Goal: Check status

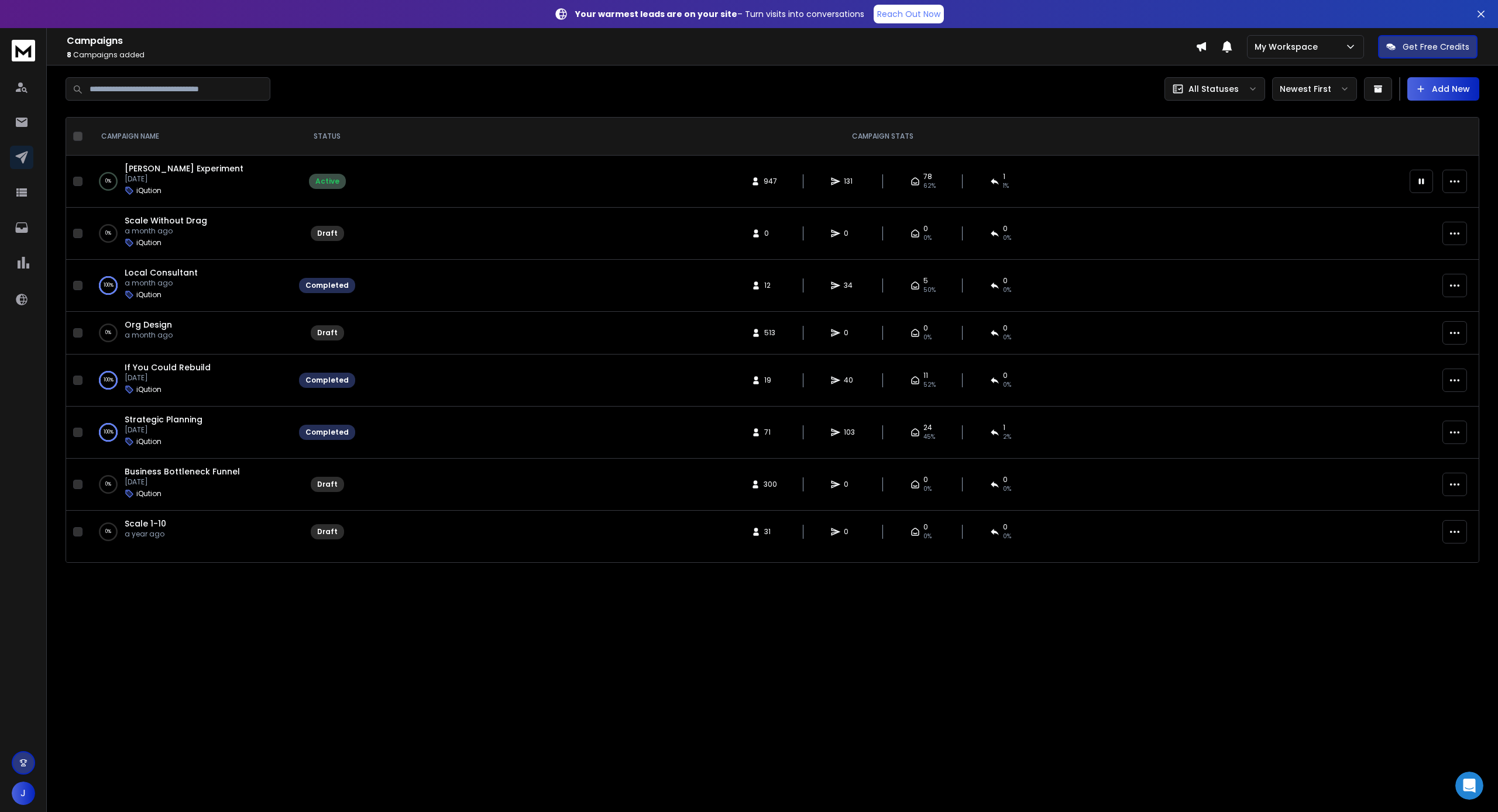
click at [424, 172] on div "947 131 78 62 % 1 1 %" at bounding box center [882, 181] width 1026 height 19
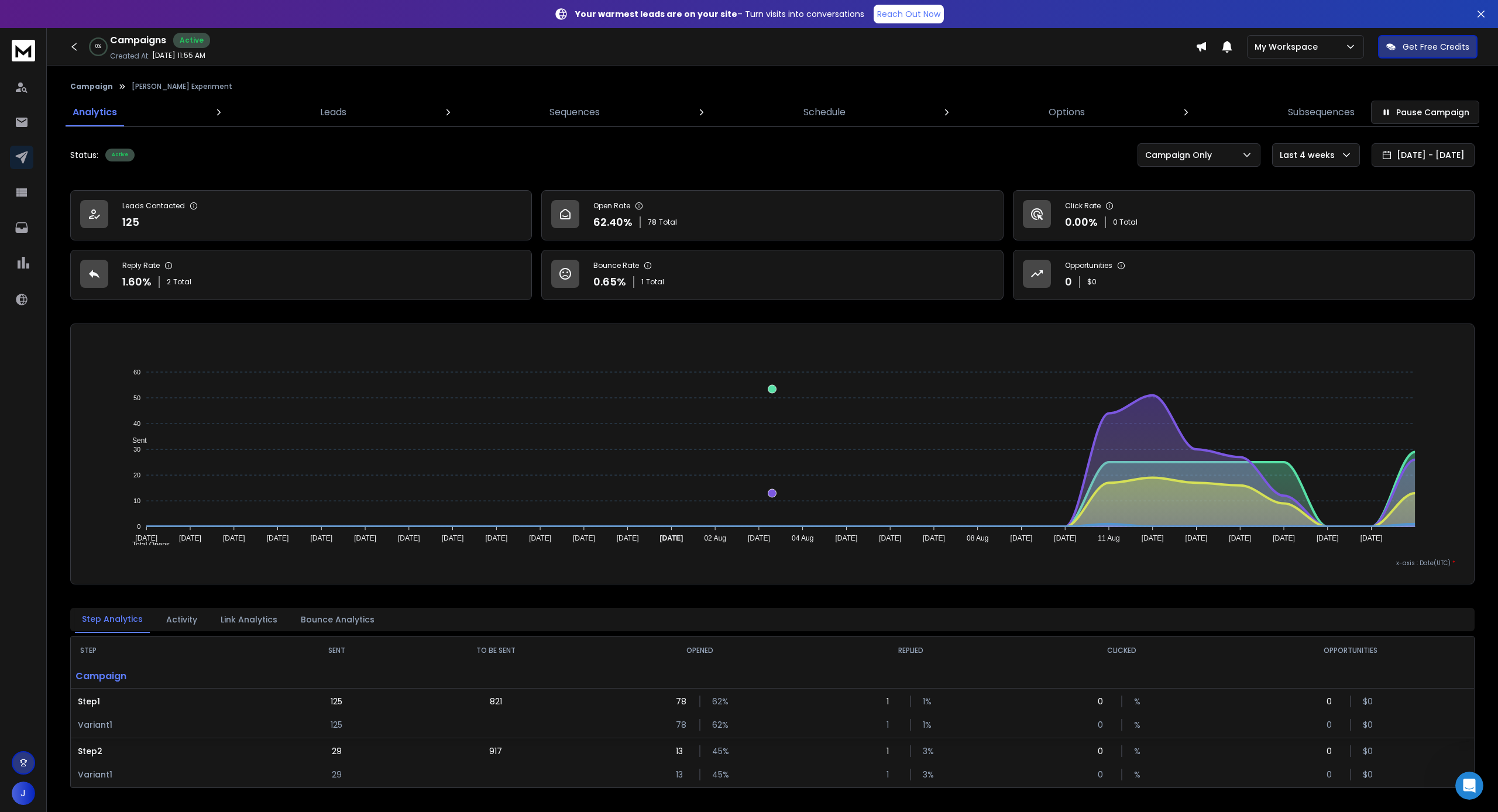
click at [610, 143] on div "Status: Active Pause Campaign Campaign Only Last 4 weeks [DATE] - [DATE]" at bounding box center [772, 155] width 1404 height 23
click at [27, 221] on icon at bounding box center [21, 227] width 14 height 14
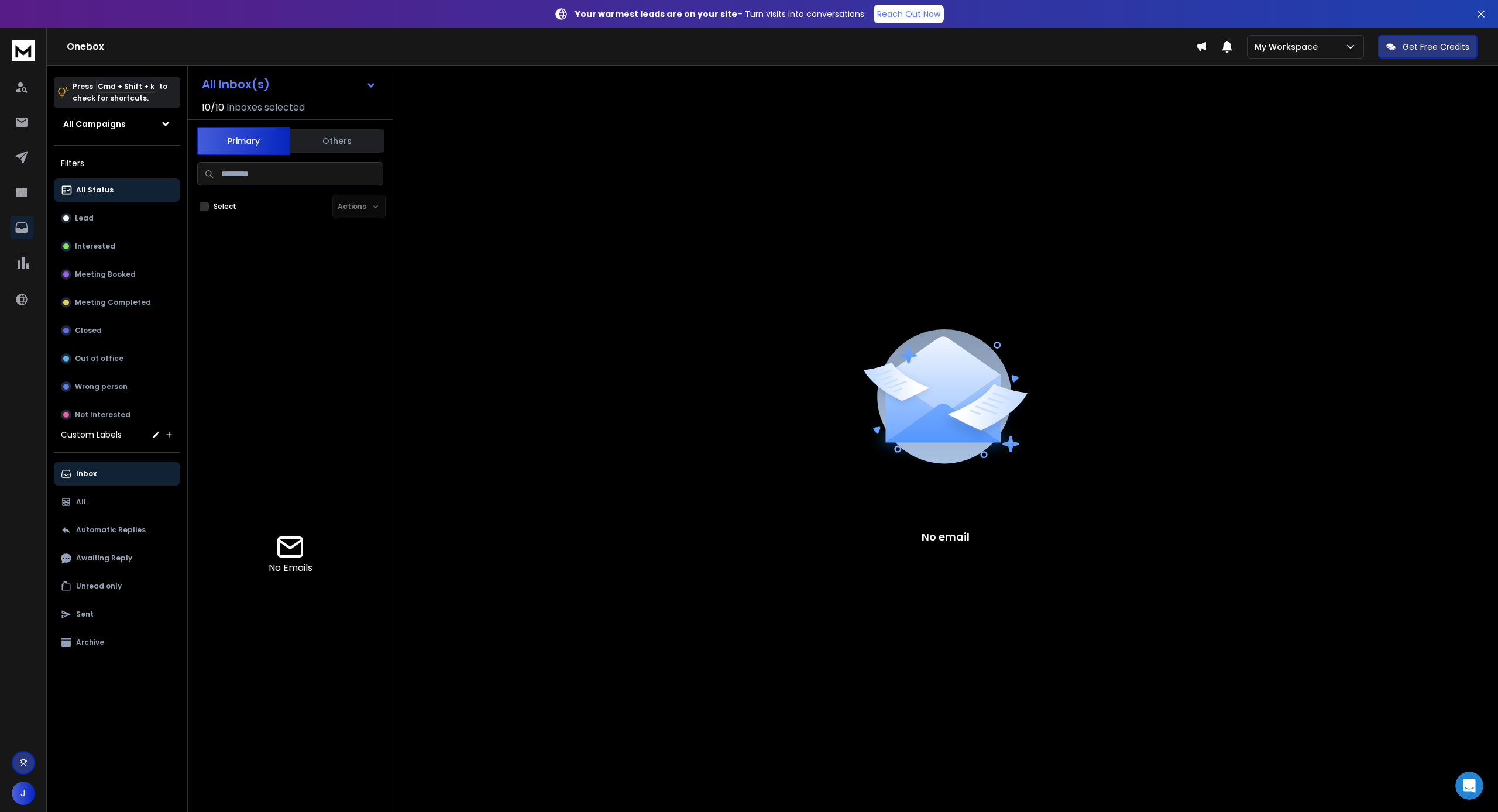
scroll to position [1, 0]
click at [355, 140] on button "Others" at bounding box center [337, 140] width 94 height 26
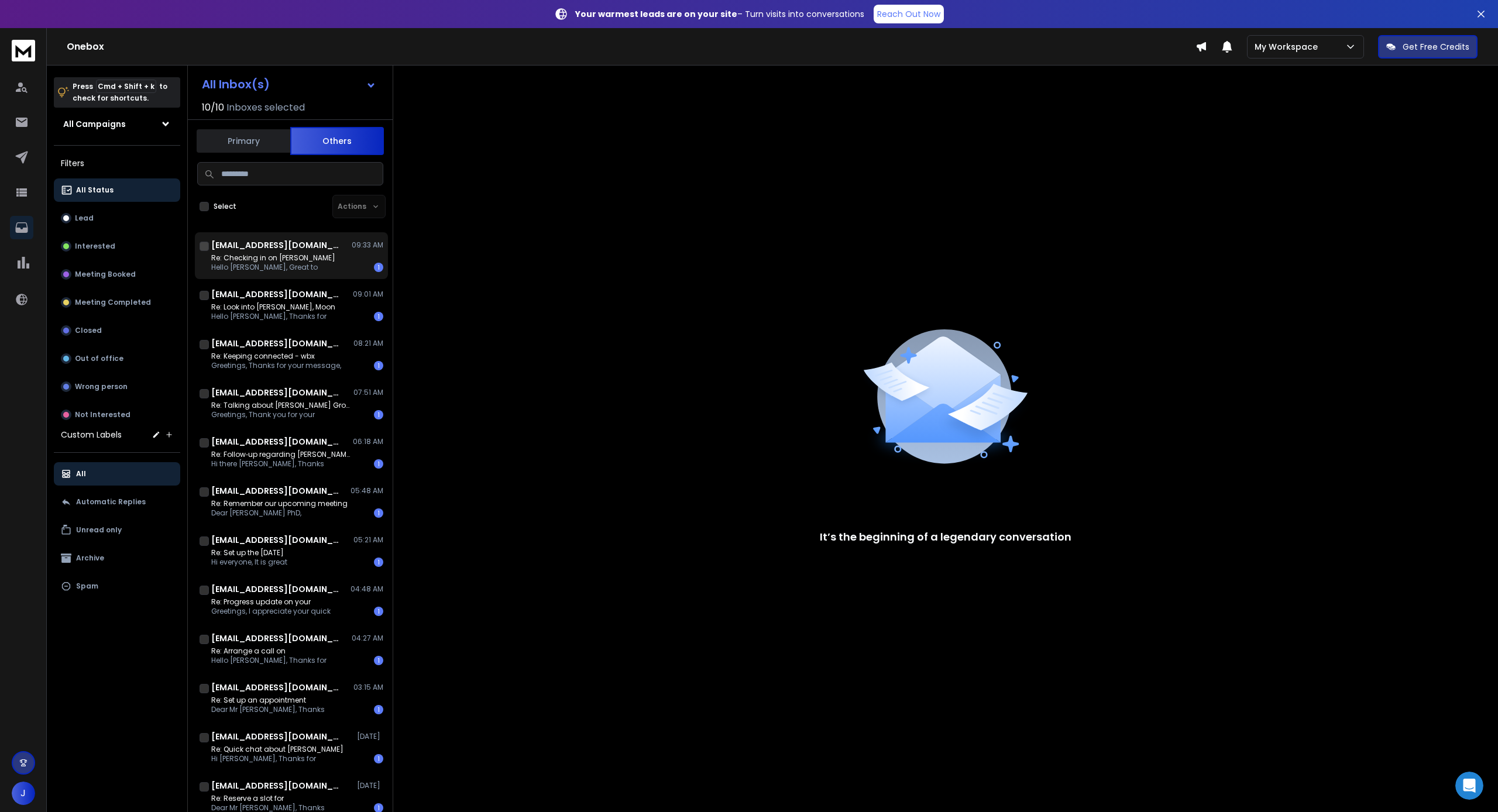
click at [279, 274] on div "[EMAIL_ADDRESS][DOMAIN_NAME] 09:33 AM Re: Checking in on [PERSON_NAME] Hello [P…" at bounding box center [292, 256] width 193 height 47
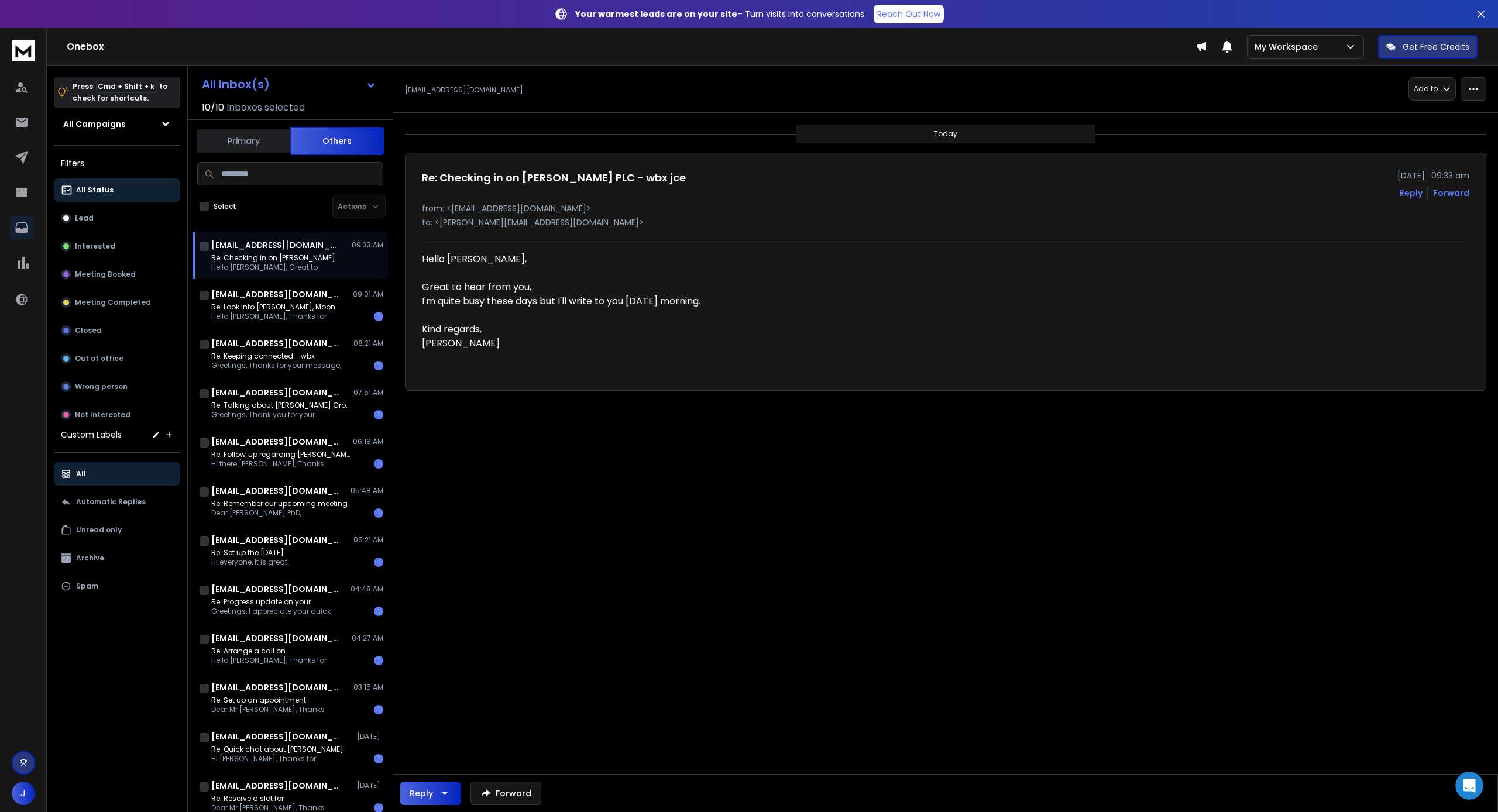
scroll to position [0, 0]
click at [303, 254] on p "Re: Checking in on [PERSON_NAME]" at bounding box center [273, 258] width 124 height 10
click at [287, 325] on div "[EMAIL_ADDRESS][DOMAIN_NAME] 09:01 AM Re: Look into [PERSON_NAME], [PERSON_NAME…" at bounding box center [292, 305] width 193 height 47
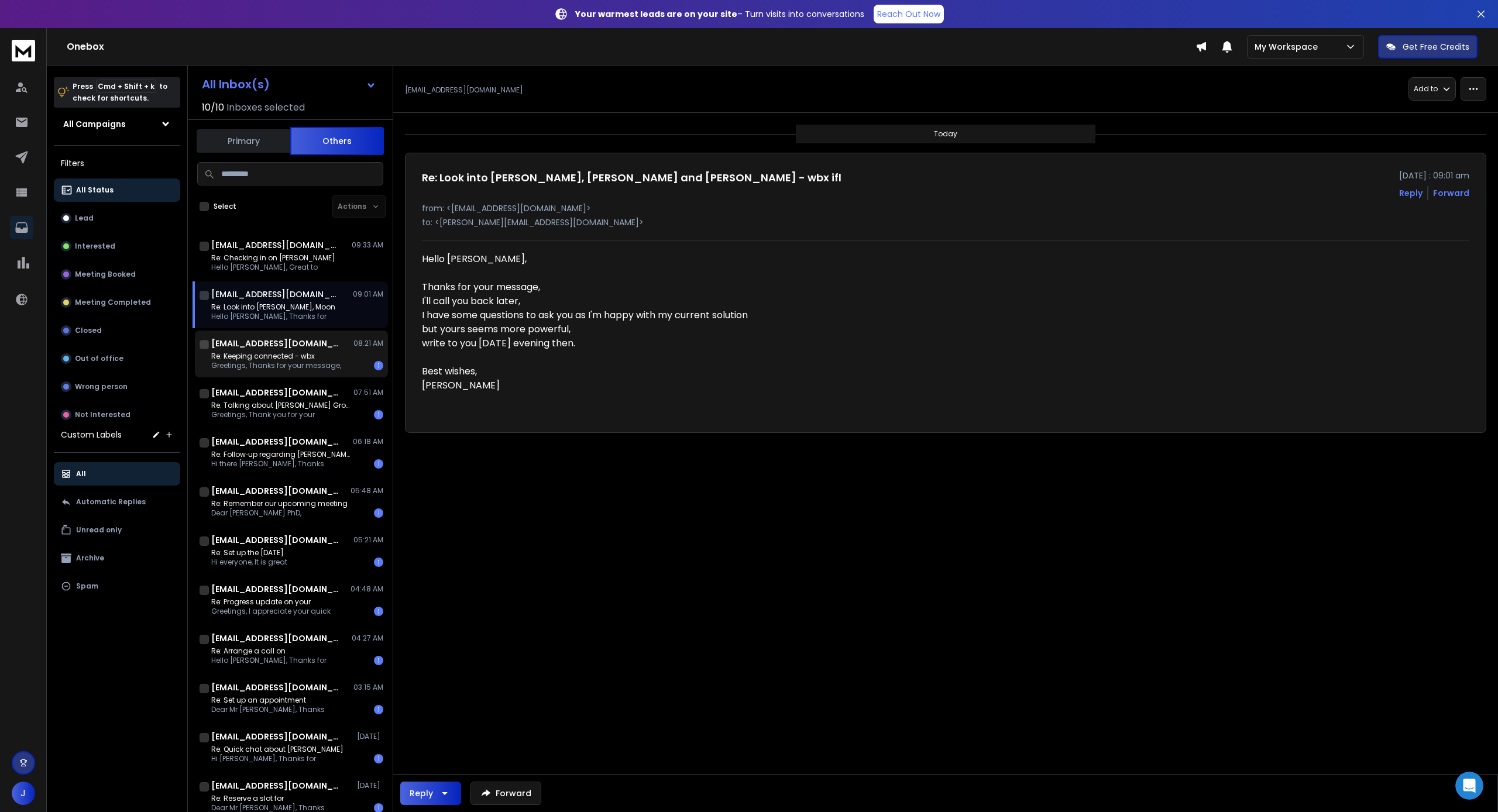
click at [283, 353] on p "Re: Keeping connected - wbx" at bounding box center [276, 356] width 130 height 10
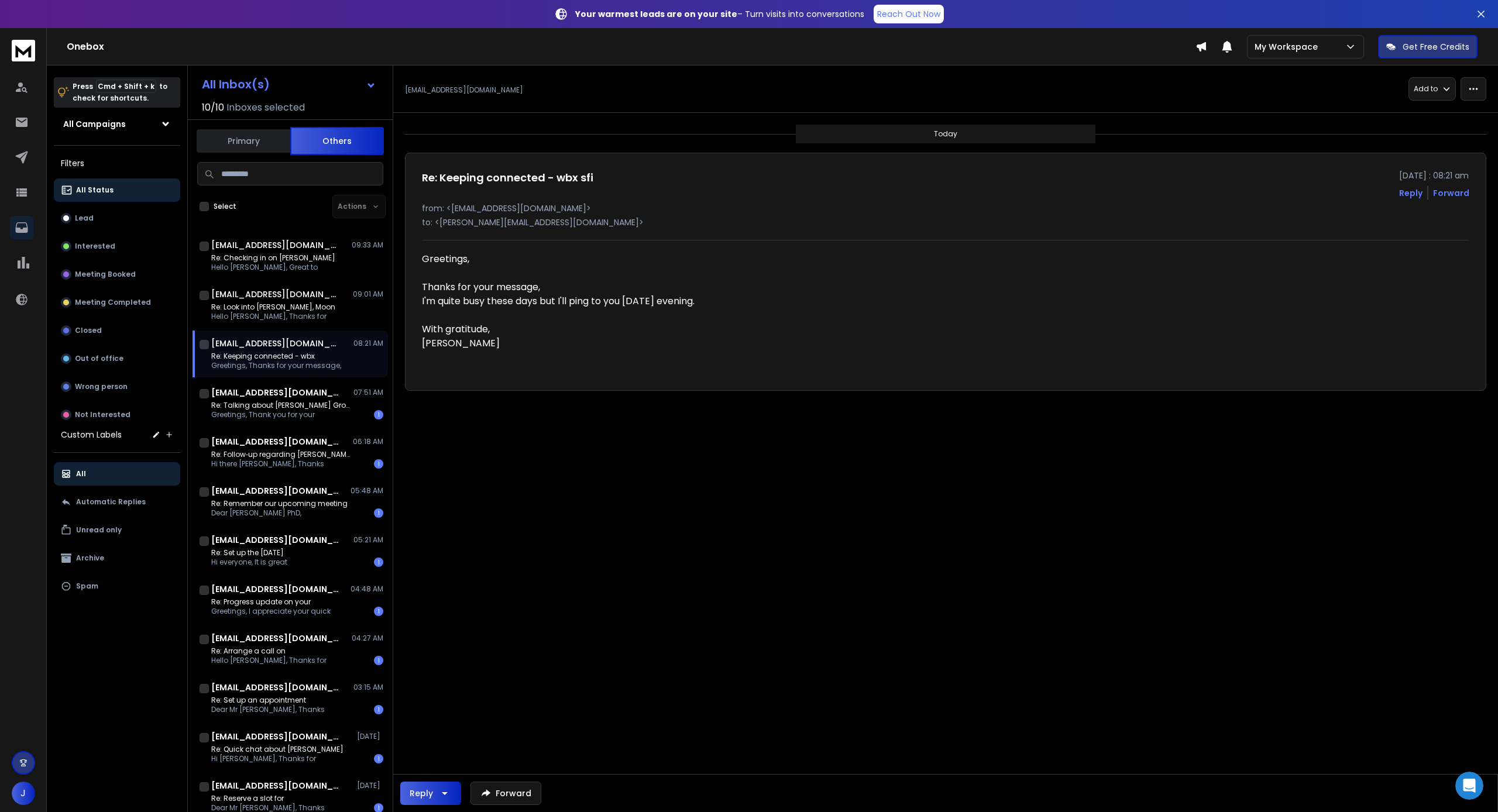
click at [265, 137] on button "Primary" at bounding box center [243, 140] width 94 height 26
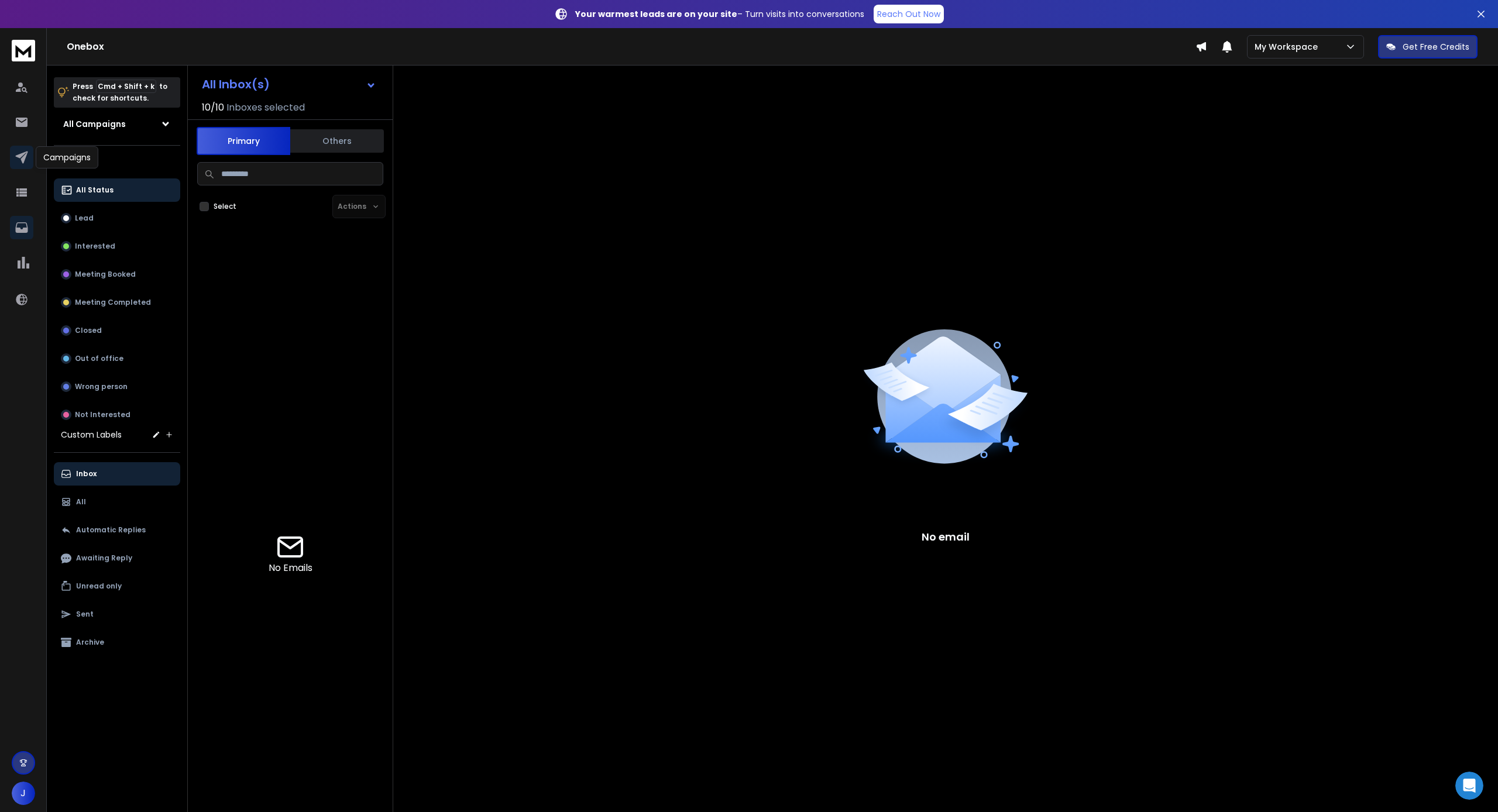
click at [20, 154] on icon at bounding box center [21, 157] width 12 height 12
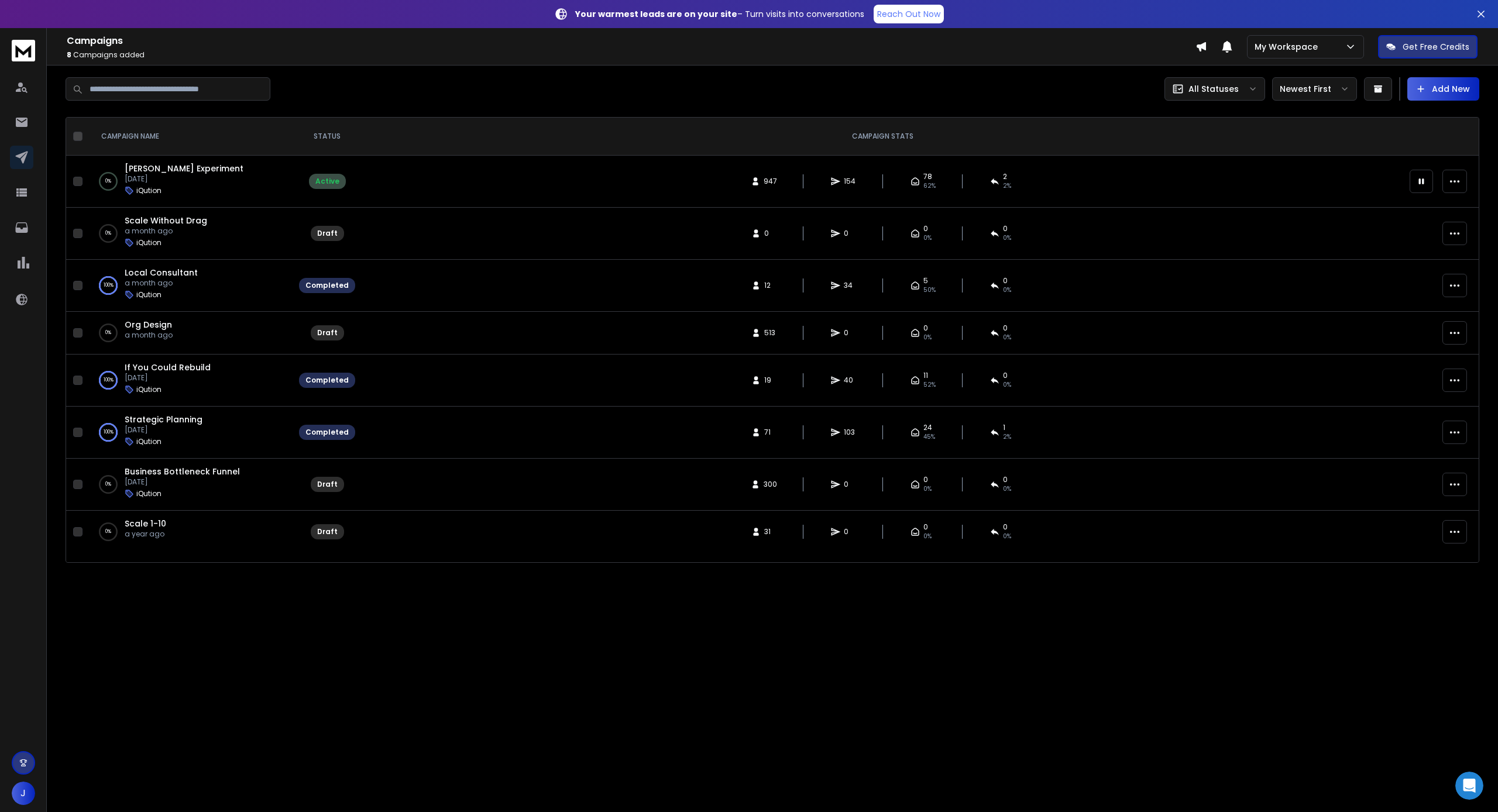
click at [592, 183] on div "947 154 78 62 % 2 2 %" at bounding box center [882, 181] width 1026 height 19
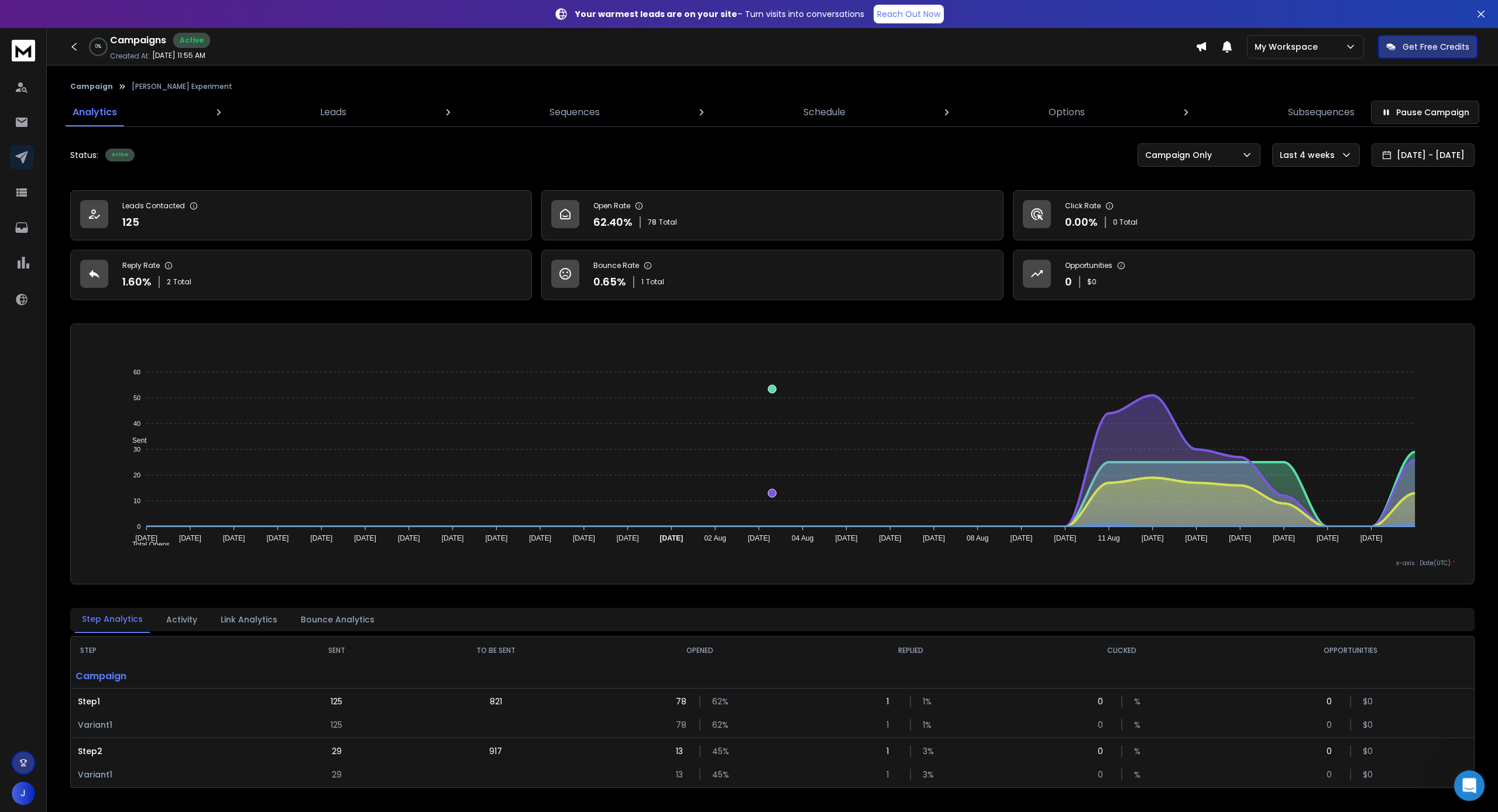
click at [1473, 788] on icon "Open Intercom Messenger" at bounding box center [1468, 784] width 19 height 19
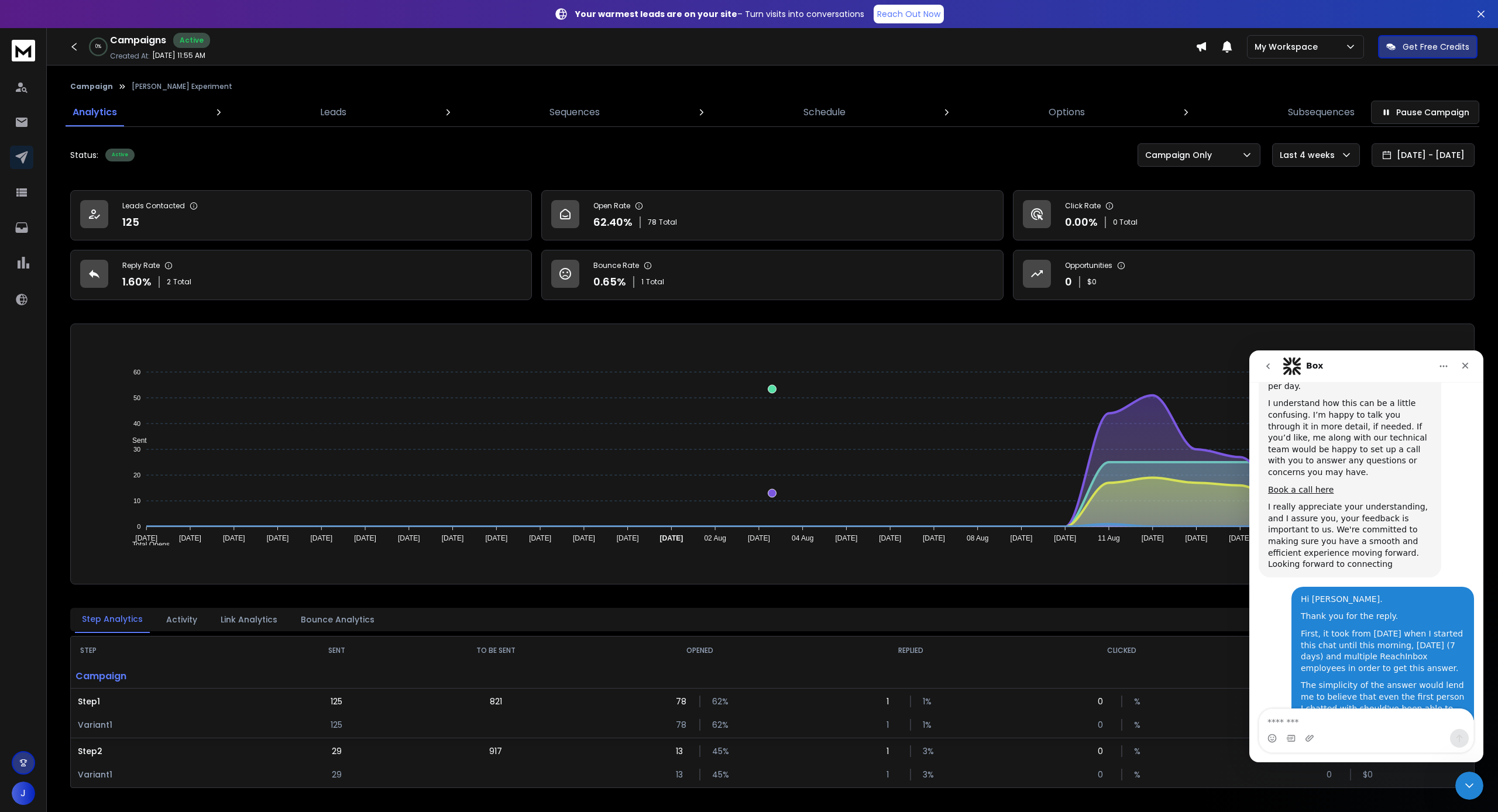
scroll to position [15, 0]
click at [1448, 361] on button "Home" at bounding box center [1444, 366] width 22 height 22
click at [1469, 363] on icon "Close" at bounding box center [1465, 365] width 10 height 10
